Goal: Find contact information: Find contact information

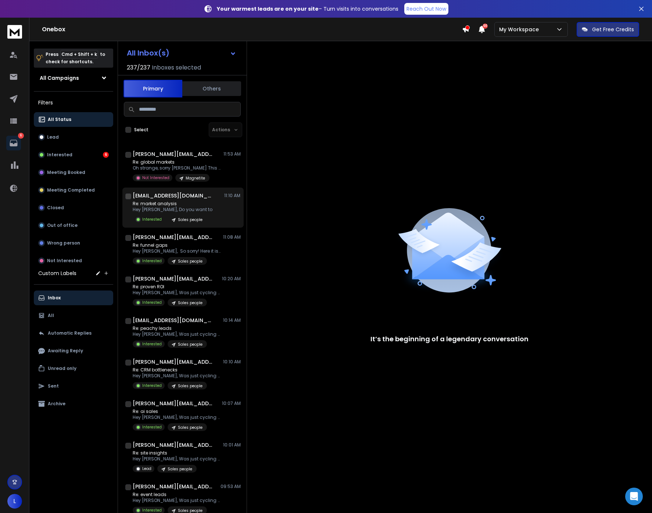
click at [219, 204] on div "Re: market analysis Hey [PERSON_NAME], Do you want to Interested Sales people" at bounding box center [187, 212] width 108 height 22
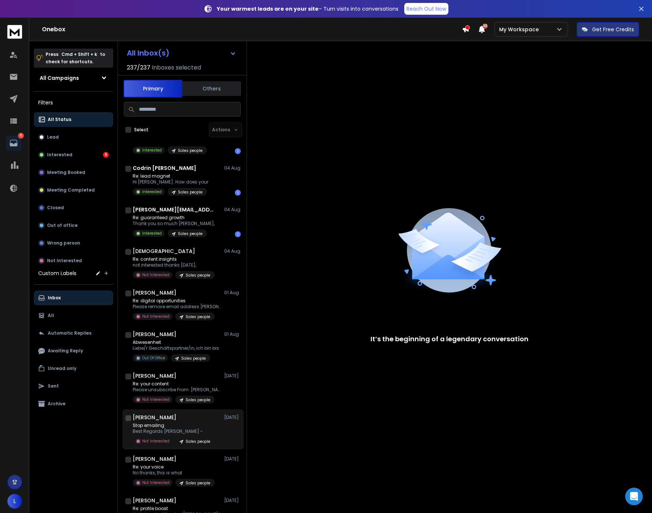
scroll to position [1901, 0]
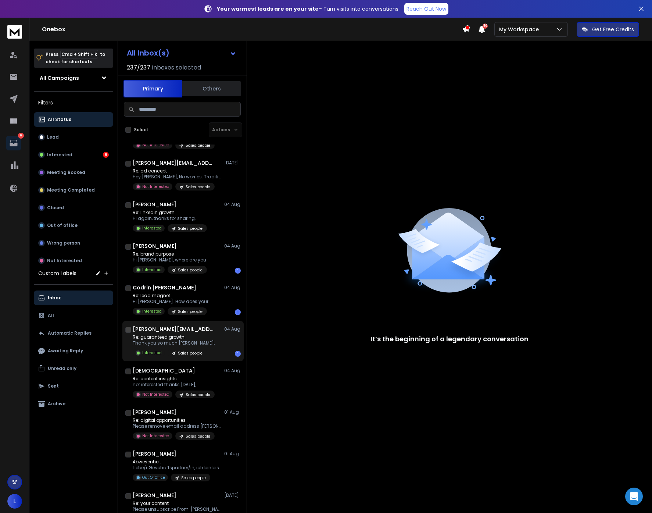
click at [214, 331] on div "paul@amplifyccom.com 04 Aug" at bounding box center [187, 328] width 108 height 7
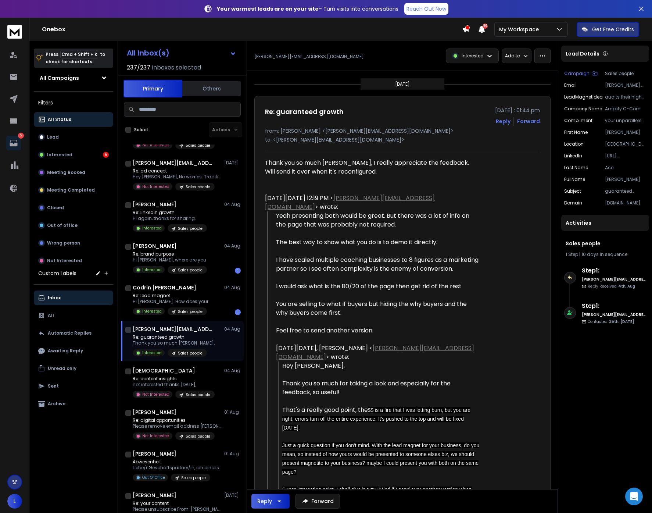
click at [616, 86] on p "paul@amplifyccom.com" at bounding box center [625, 85] width 41 height 6
click at [619, 179] on p "Paul Ace" at bounding box center [625, 179] width 41 height 6
click at [625, 85] on p "paul@amplifyccom.com" at bounding box center [625, 85] width 41 height 6
click at [616, 180] on p "Paul Ace" at bounding box center [625, 179] width 41 height 6
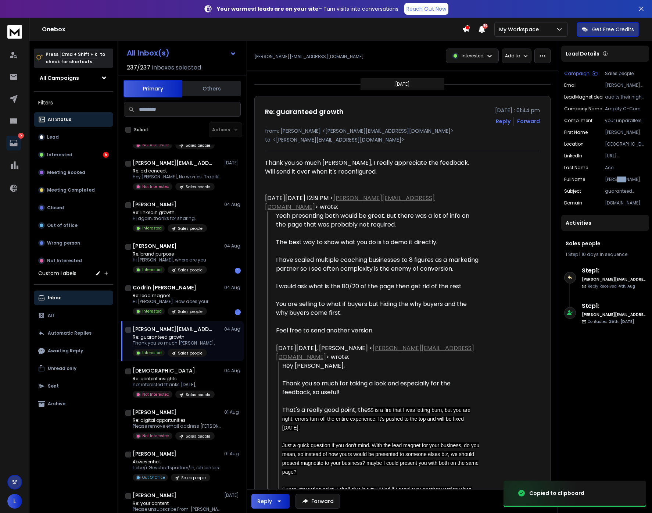
click at [616, 180] on p "Paul Ace" at bounding box center [625, 179] width 41 height 6
click at [629, 154] on p "https://www.linkedin.com/in/paulace" at bounding box center [625, 156] width 41 height 6
click at [617, 94] on div "Campaign Sales people Email paul@amplifyccom.com leadMagnetIdea audits their hi…" at bounding box center [605, 138] width 88 height 153
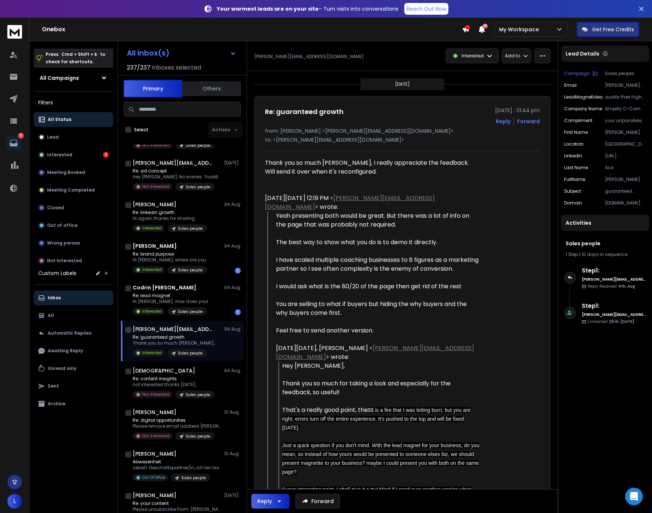
click at [618, 96] on p "audits their high-ticket offer and sales journey, pinpointing where to unlock s…" at bounding box center [625, 97] width 41 height 6
drag, startPoint x: 622, startPoint y: 204, endPoint x: 585, endPoint y: 203, distance: 36.4
click at [621, 204] on p "amplifyccom.com" at bounding box center [625, 203] width 41 height 6
click at [629, 108] on p "Amplify C-Com" at bounding box center [625, 109] width 41 height 6
